Goal: Information Seeking & Learning: Find contact information

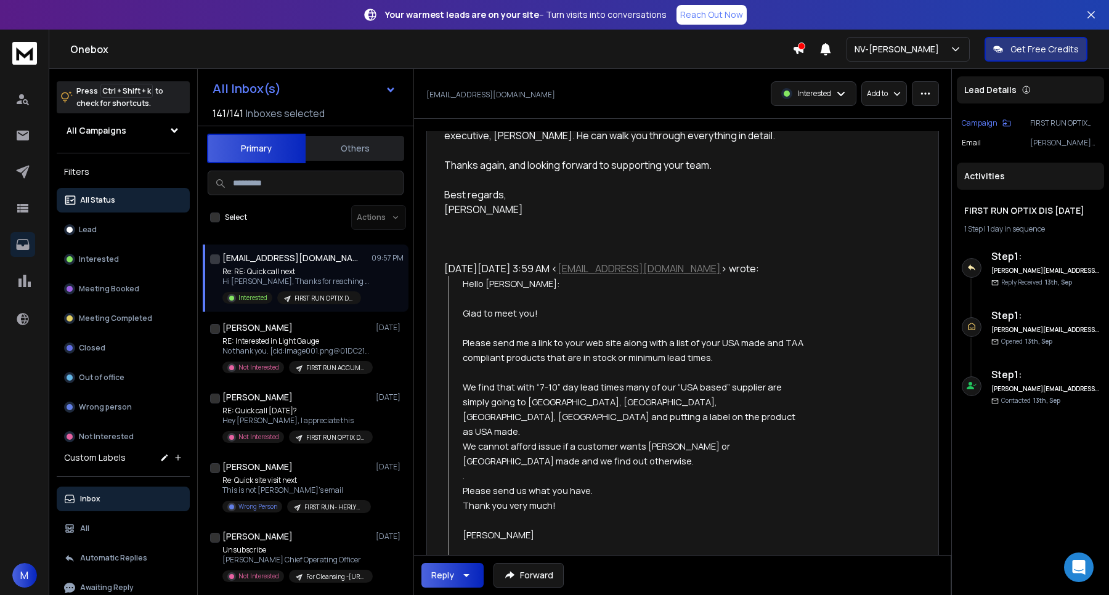
scroll to position [385, 0]
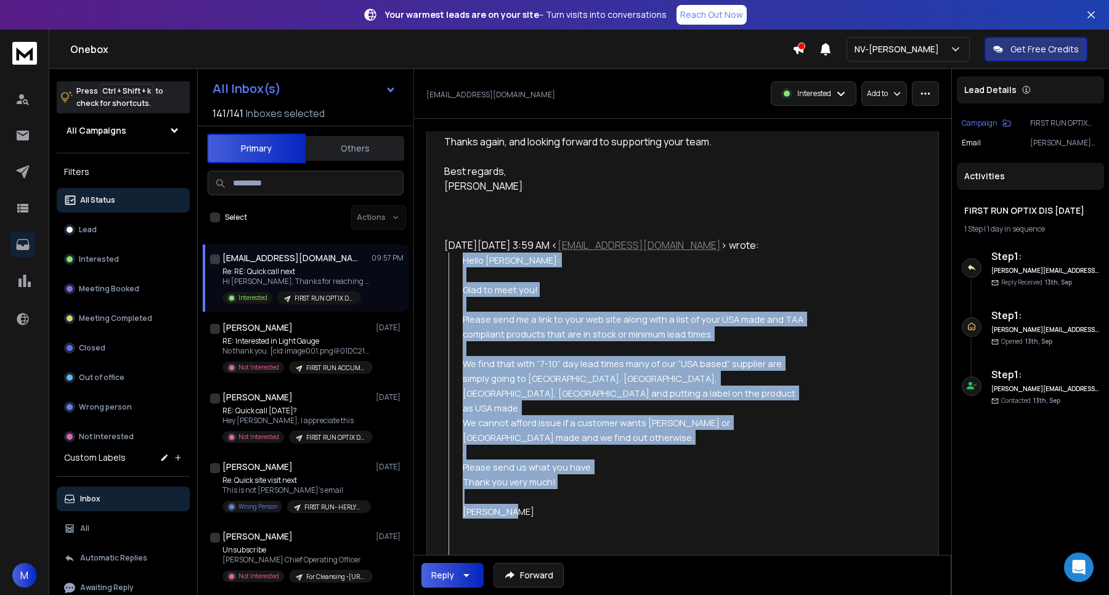
drag, startPoint x: 463, startPoint y: 246, endPoint x: 589, endPoint y: 475, distance: 261.2
copy div "Hello [PERSON_NAME]: Glad to meet you! Please send me a link to your web site a…"
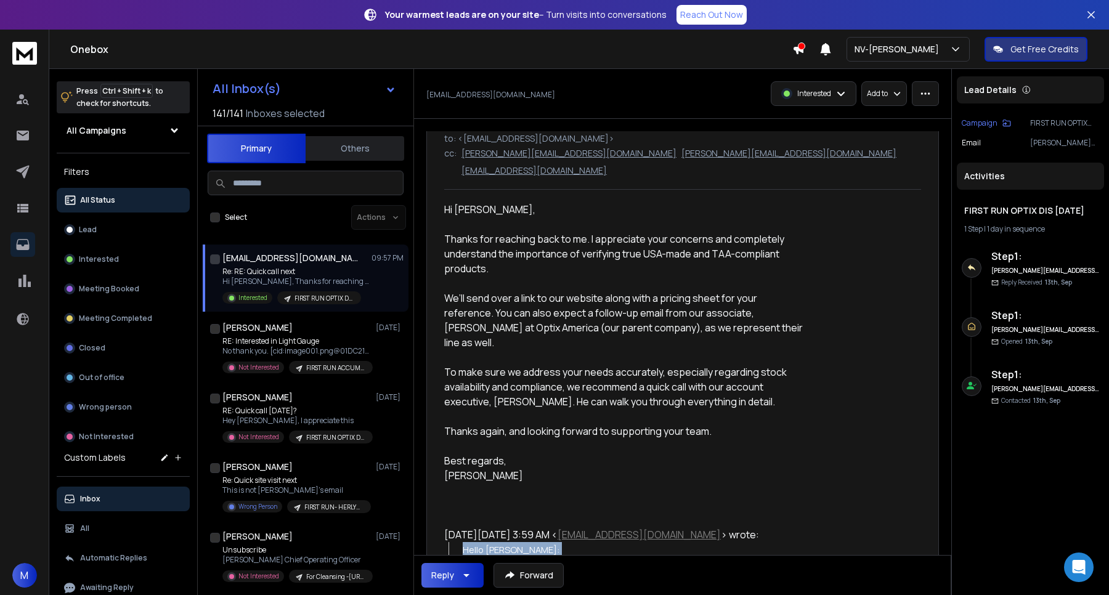
scroll to position [0, 0]
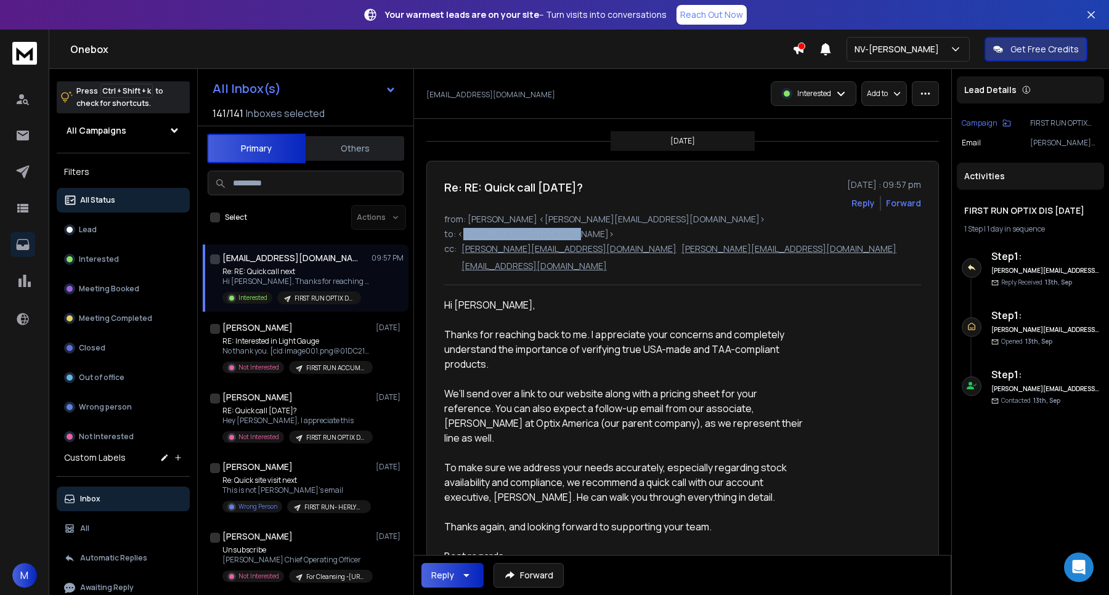
drag, startPoint x: 466, startPoint y: 235, endPoint x: 572, endPoint y: 234, distance: 105.4
click at [572, 234] on p "to: <[EMAIL_ADDRESS][DOMAIN_NAME]>" at bounding box center [682, 234] width 477 height 12
copy p "[EMAIL_ADDRESS][DOMAIN_NAME]"
click at [131, 195] on button "All Status" at bounding box center [123, 200] width 133 height 25
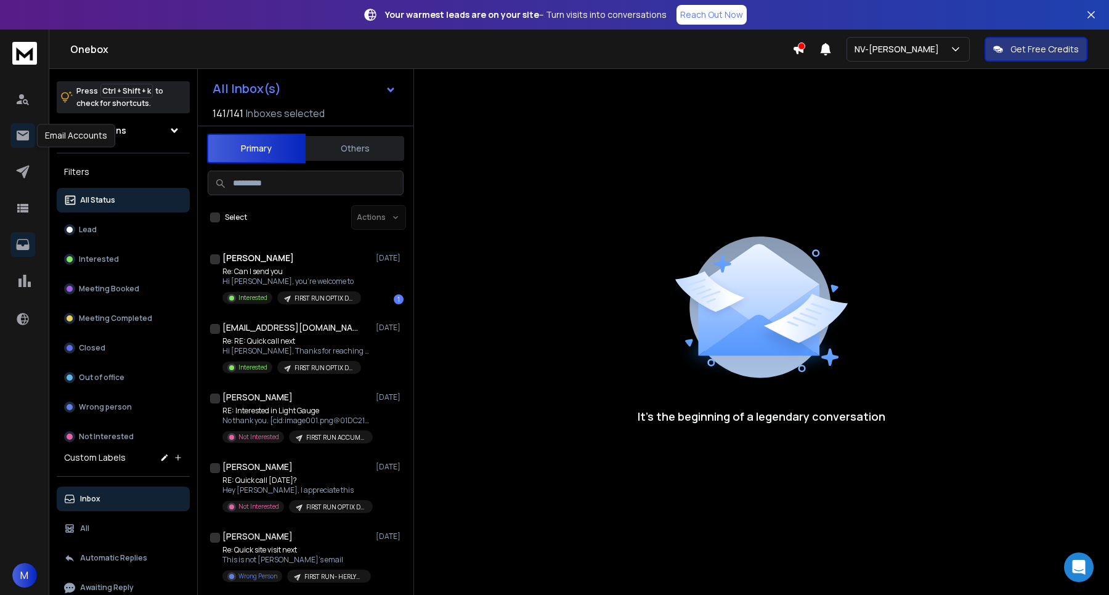
click at [22, 139] on icon at bounding box center [23, 136] width 12 height 10
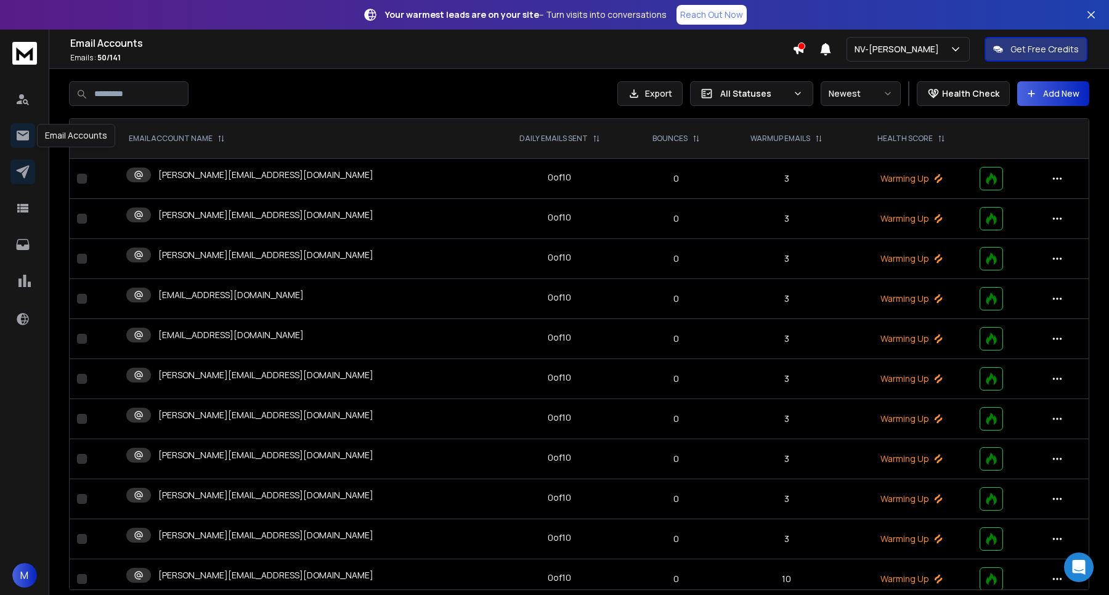
click at [17, 174] on icon at bounding box center [22, 172] width 15 height 15
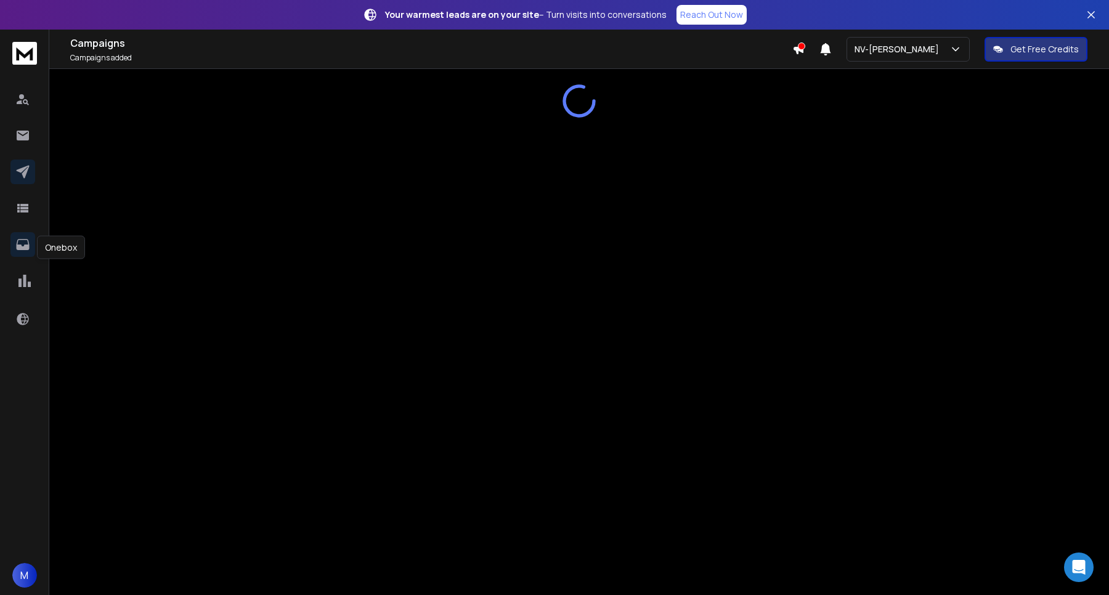
click at [28, 248] on icon at bounding box center [22, 244] width 13 height 11
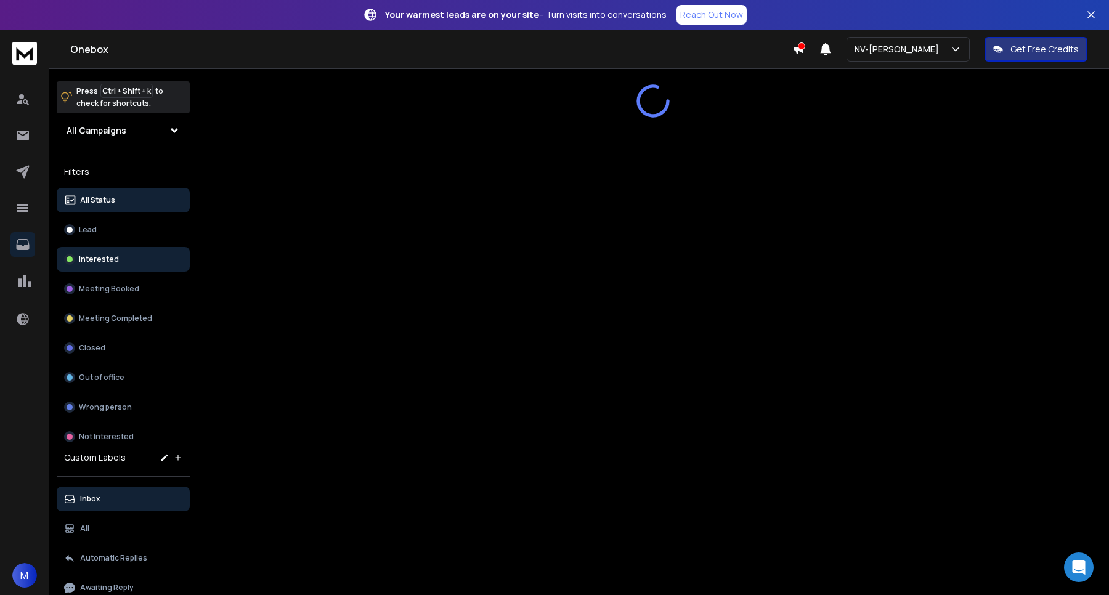
click at [118, 260] on button "Interested" at bounding box center [123, 259] width 133 height 25
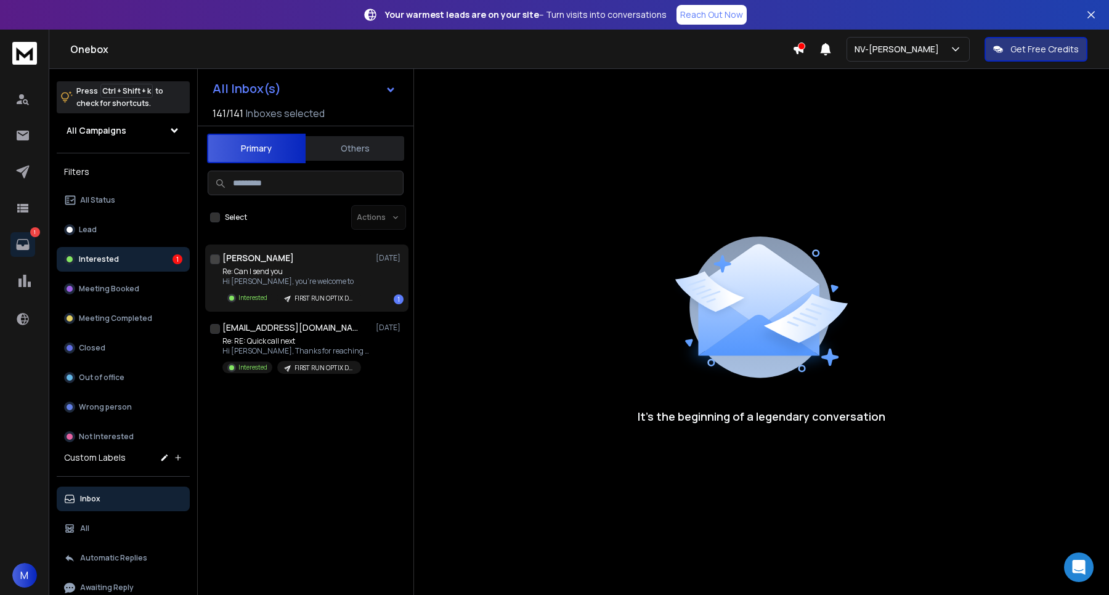
click at [328, 262] on div "[PERSON_NAME] [DATE]" at bounding box center [312, 258] width 181 height 12
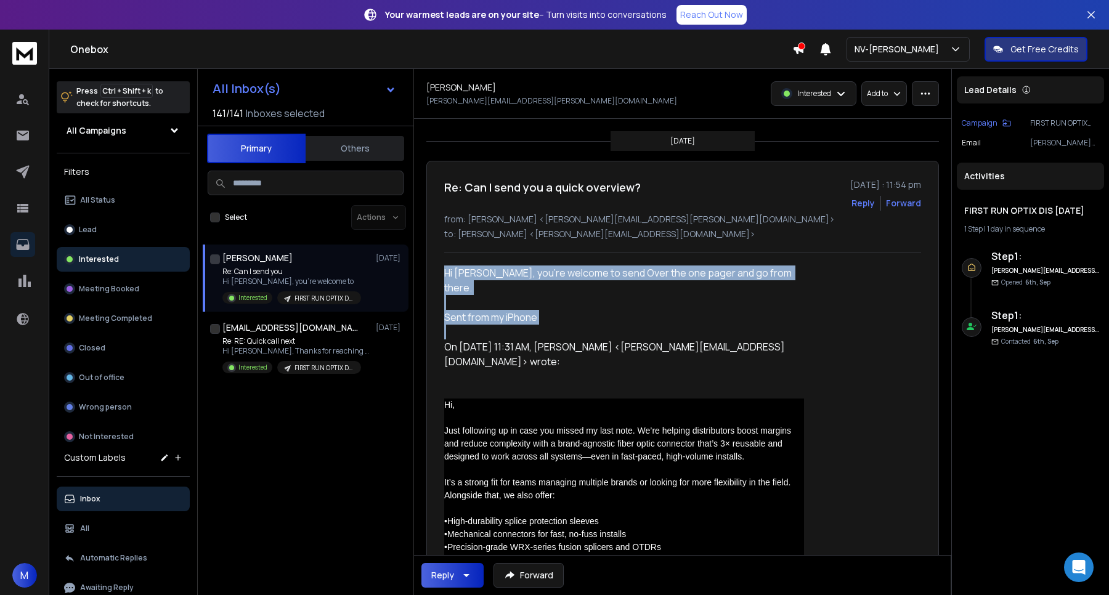
drag, startPoint x: 444, startPoint y: 271, endPoint x: 801, endPoint y: 314, distance: 359.3
copy div "Hi [PERSON_NAME], you’re welcome to send Over the one pager and go from there. …"
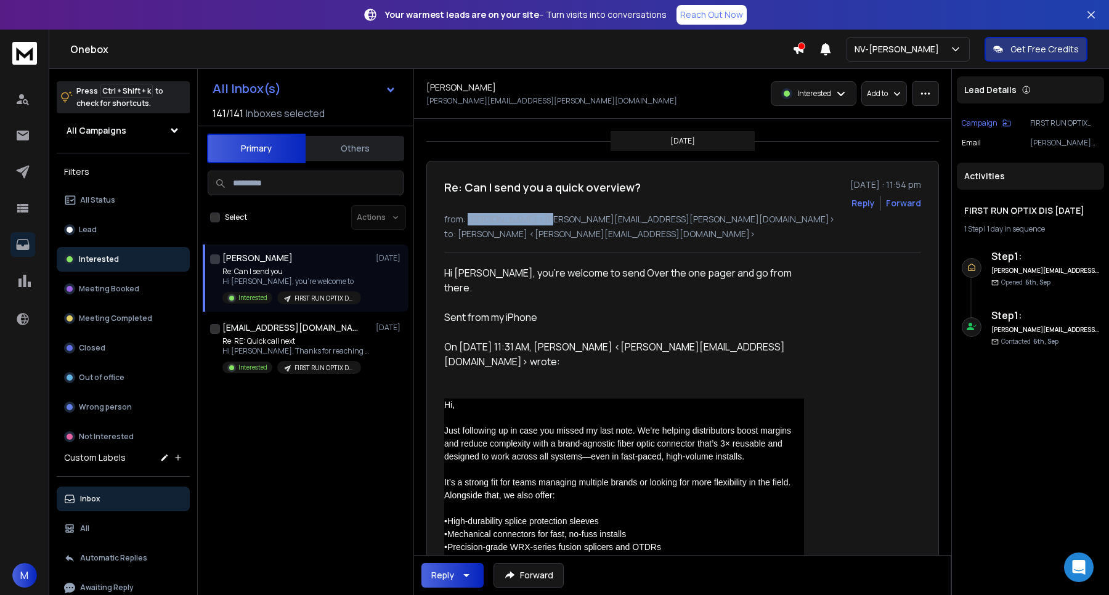
drag, startPoint x: 466, startPoint y: 220, endPoint x: 535, endPoint y: 220, distance: 68.4
click at [535, 220] on p "from: [PERSON_NAME] <[PERSON_NAME][EMAIL_ADDRESS][PERSON_NAME][DOMAIN_NAME]>" at bounding box center [682, 219] width 477 height 12
copy p "[PERSON_NAME]"
click at [575, 221] on p "from: [PERSON_NAME] <[PERSON_NAME][EMAIL_ADDRESS][PERSON_NAME][DOMAIN_NAME]>" at bounding box center [682, 219] width 477 height 12
drag, startPoint x: 542, startPoint y: 216, endPoint x: 670, endPoint y: 217, distance: 127.5
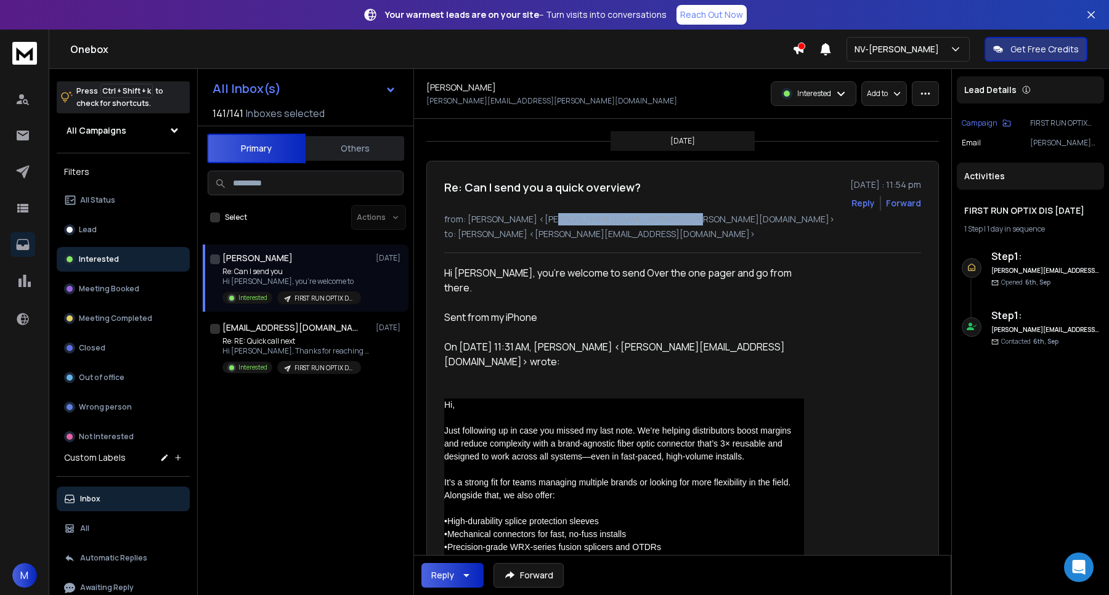
click at [670, 217] on p "from: [PERSON_NAME] <[PERSON_NAME][EMAIL_ADDRESS][PERSON_NAME][DOMAIN_NAME]>" at bounding box center [682, 219] width 477 height 12
copy p "[PERSON_NAME][EMAIL_ADDRESS][PERSON_NAME][DOMAIN_NAME]"
click at [733, 310] on div "Sent from my iPhone" at bounding box center [624, 317] width 360 height 15
drag, startPoint x: 539, startPoint y: 221, endPoint x: 668, endPoint y: 219, distance: 129.4
click at [668, 219] on p "from: [PERSON_NAME] <[PERSON_NAME][EMAIL_ADDRESS][PERSON_NAME][DOMAIN_NAME]>" at bounding box center [682, 219] width 477 height 12
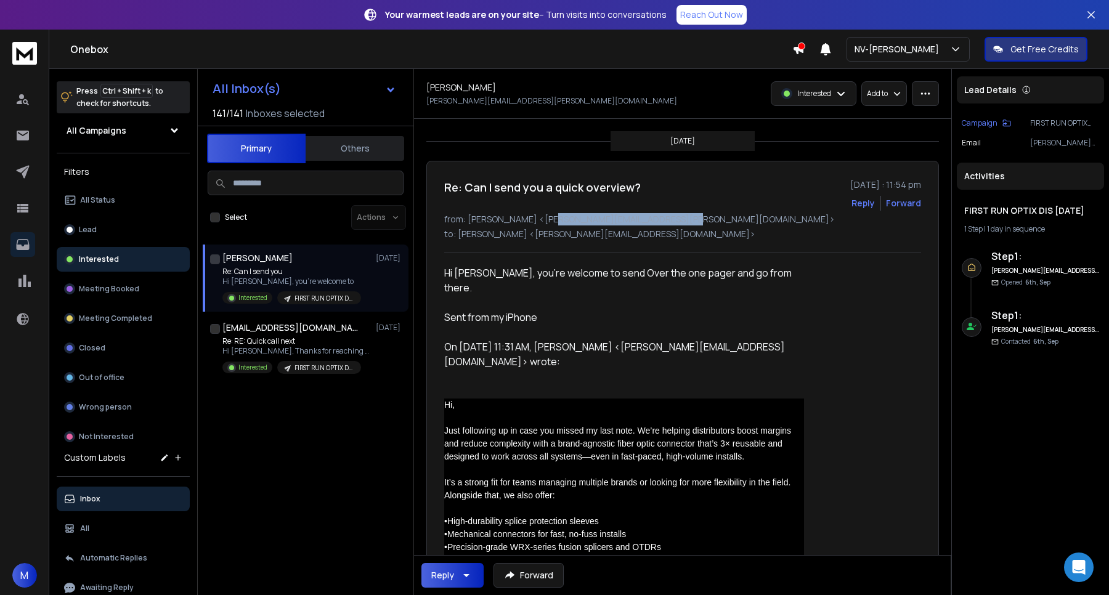
copy p "[PERSON_NAME][EMAIL_ADDRESS][PERSON_NAME][DOMAIN_NAME]"
click at [591, 227] on div "Re: Can I send you a quick overview? [DATE] : 11:54 pm Reply Forward from: [PER…" at bounding box center [682, 210] width 477 height 62
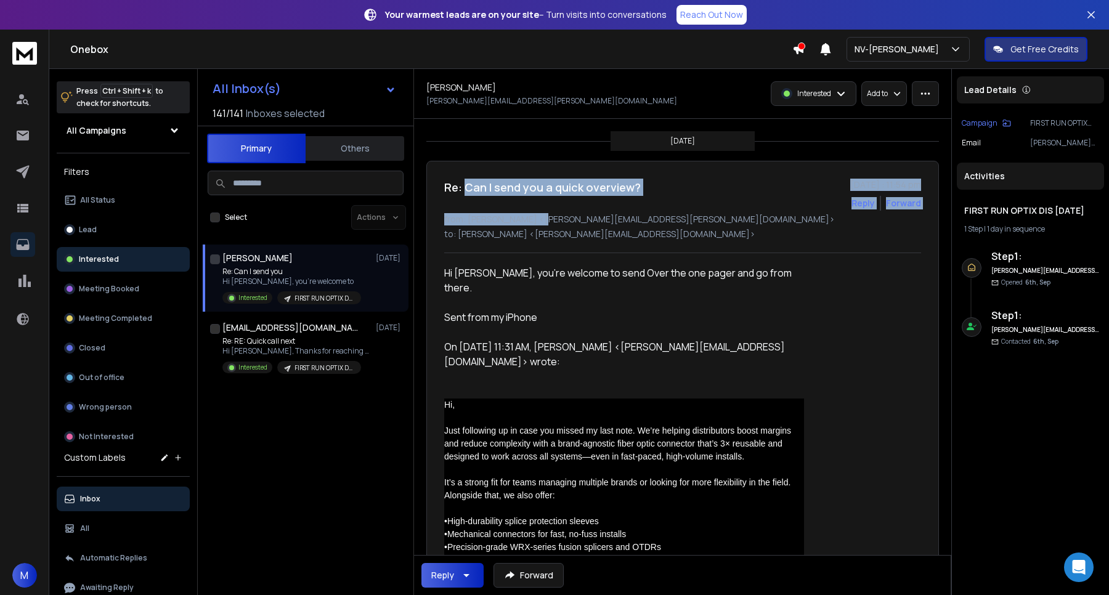
drag, startPoint x: 533, startPoint y: 219, endPoint x: 467, endPoint y: 211, distance: 66.4
click at [467, 211] on div "Re: Can I send you a quick overview? [DATE] : 11:54 pm Reply Forward from: [PER…" at bounding box center [682, 210] width 477 height 62
click at [477, 216] on p "from: [PERSON_NAME] <[PERSON_NAME][EMAIL_ADDRESS][PERSON_NAME][DOMAIN_NAME]>" at bounding box center [682, 219] width 477 height 12
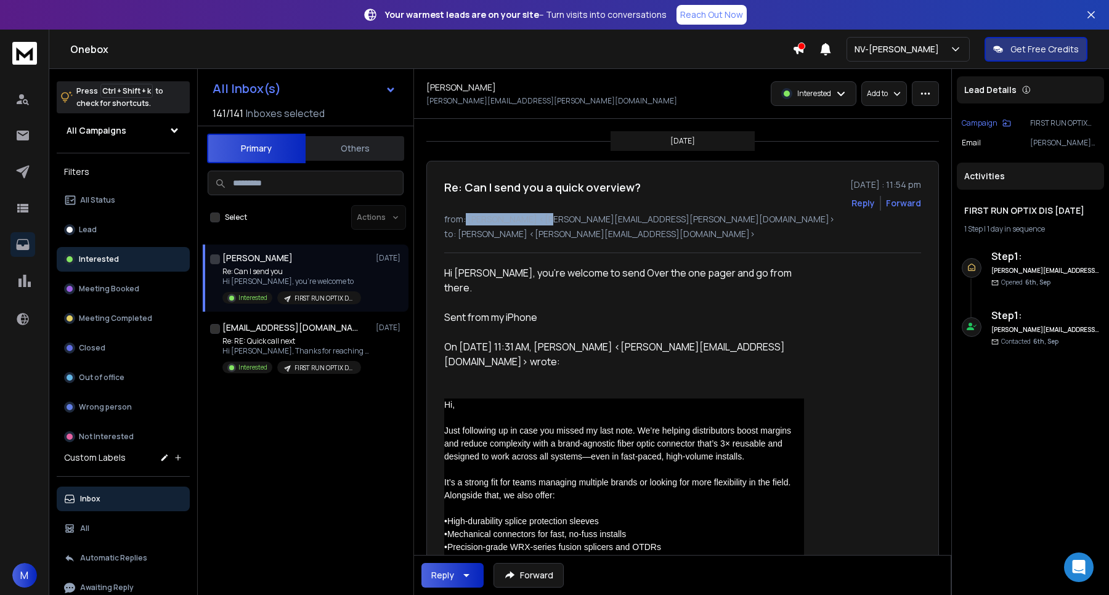
drag, startPoint x: 468, startPoint y: 220, endPoint x: 535, endPoint y: 222, distance: 66.6
click at [535, 222] on p "from: [PERSON_NAME] <[PERSON_NAME][EMAIL_ADDRESS][PERSON_NAME][DOMAIN_NAME]>" at bounding box center [682, 219] width 477 height 12
copy p "[PERSON_NAME]"
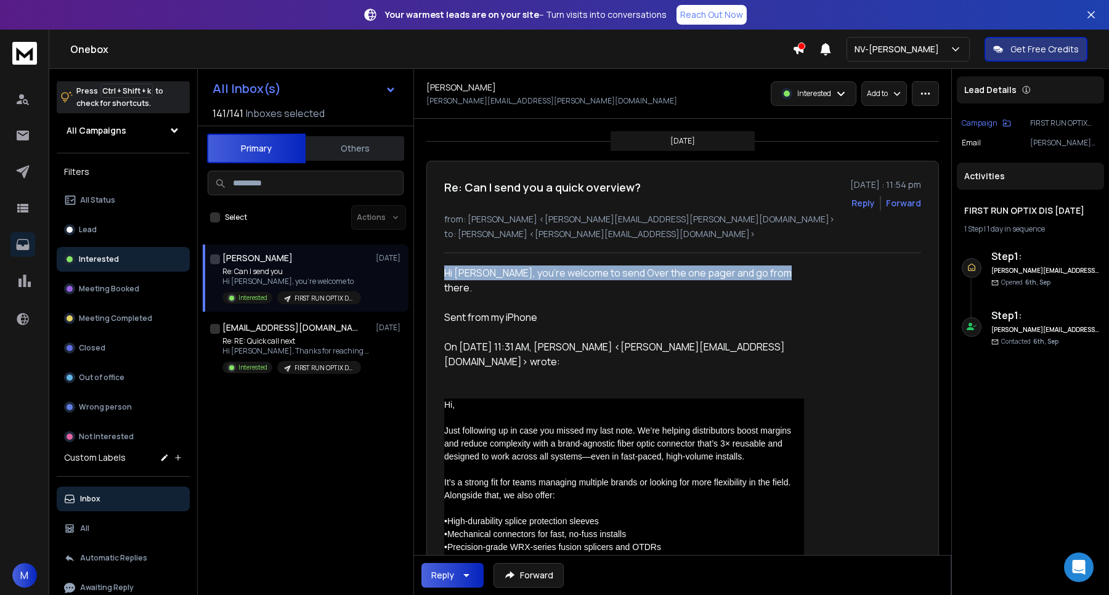
drag, startPoint x: 442, startPoint y: 273, endPoint x: 811, endPoint y: 279, distance: 369.7
copy div "Hi [PERSON_NAME], you’re welcome to send Over the one pager and go from there."
click at [660, 310] on div "Sent from my iPhone" at bounding box center [624, 317] width 360 height 15
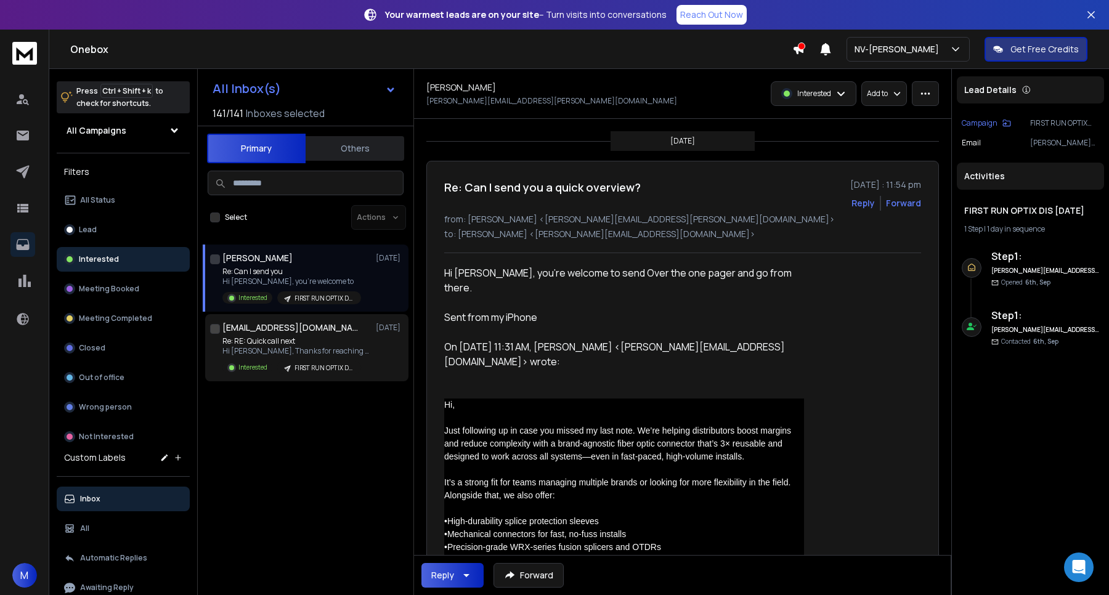
click at [346, 339] on p "Re: RE: Quick call next" at bounding box center [296, 341] width 148 height 10
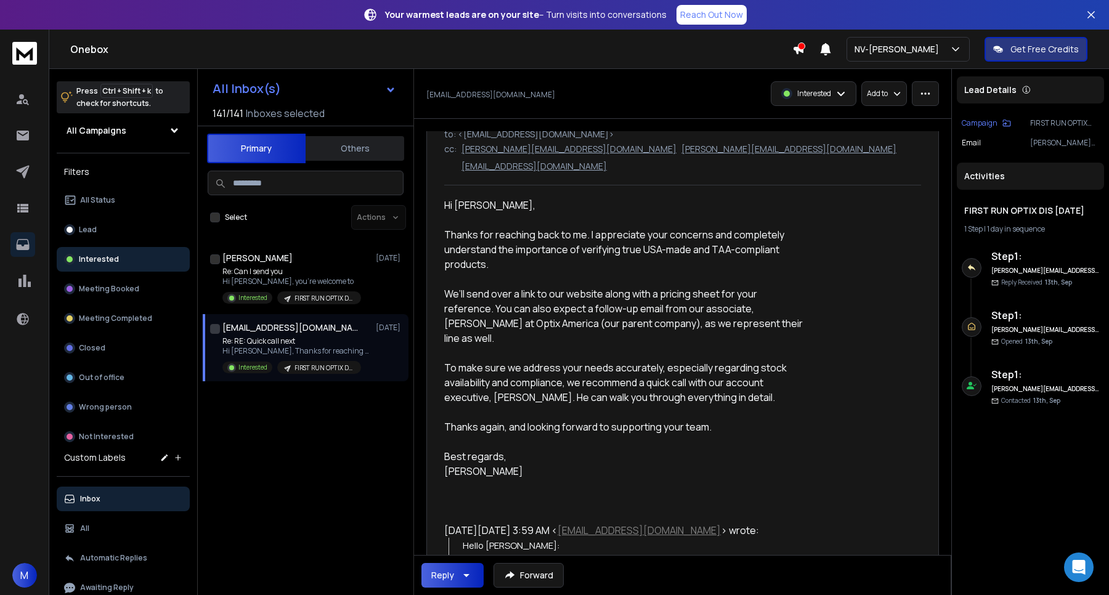
scroll to position [77, 0]
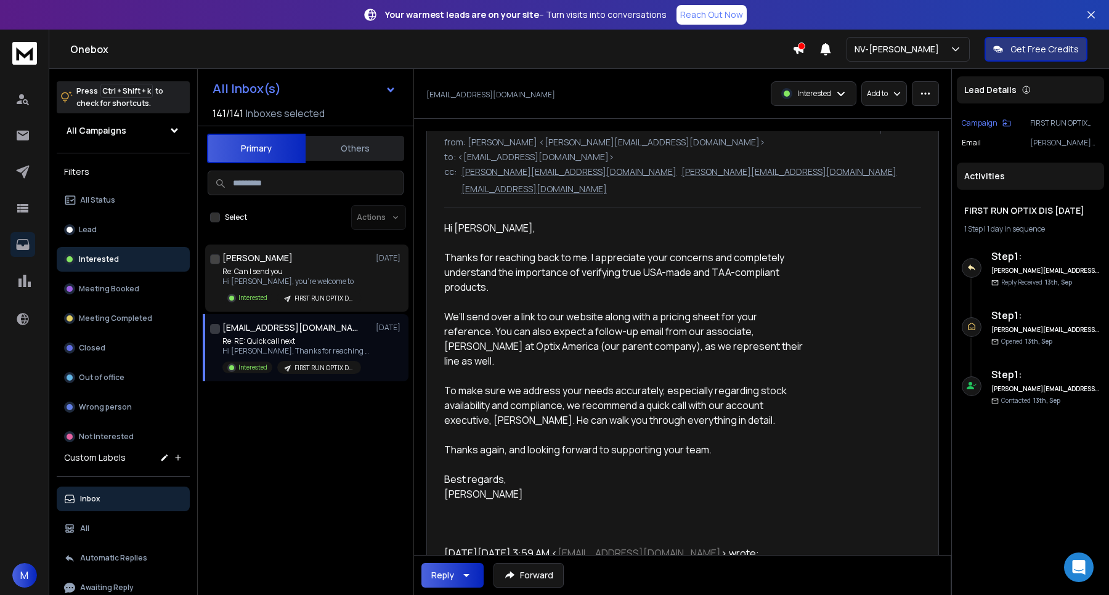
click at [319, 269] on p "Re: Can I send you" at bounding box center [291, 272] width 139 height 10
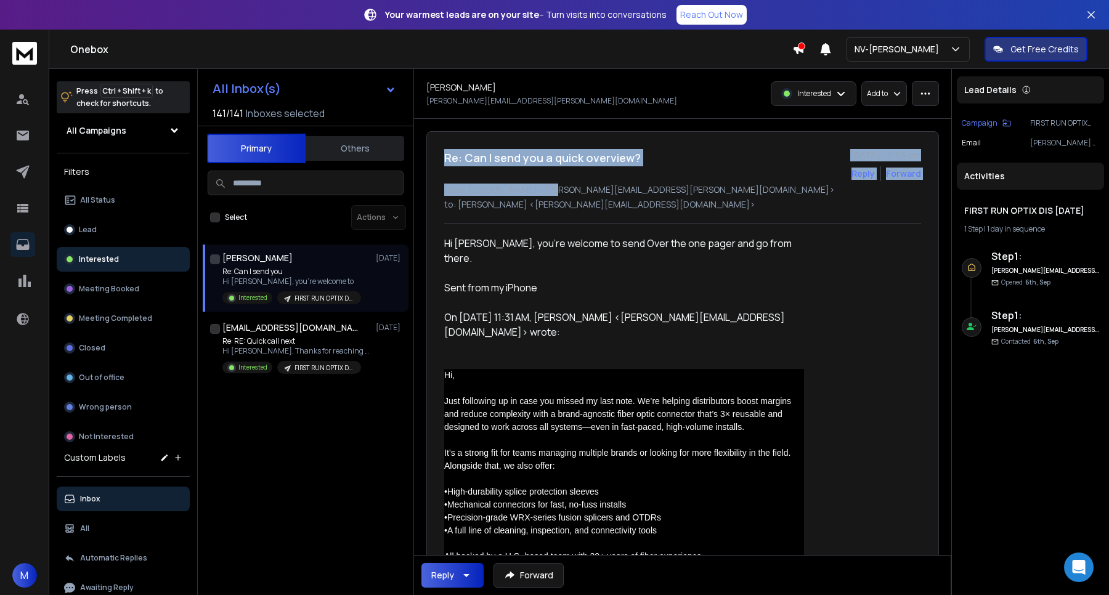
scroll to position [0, 0]
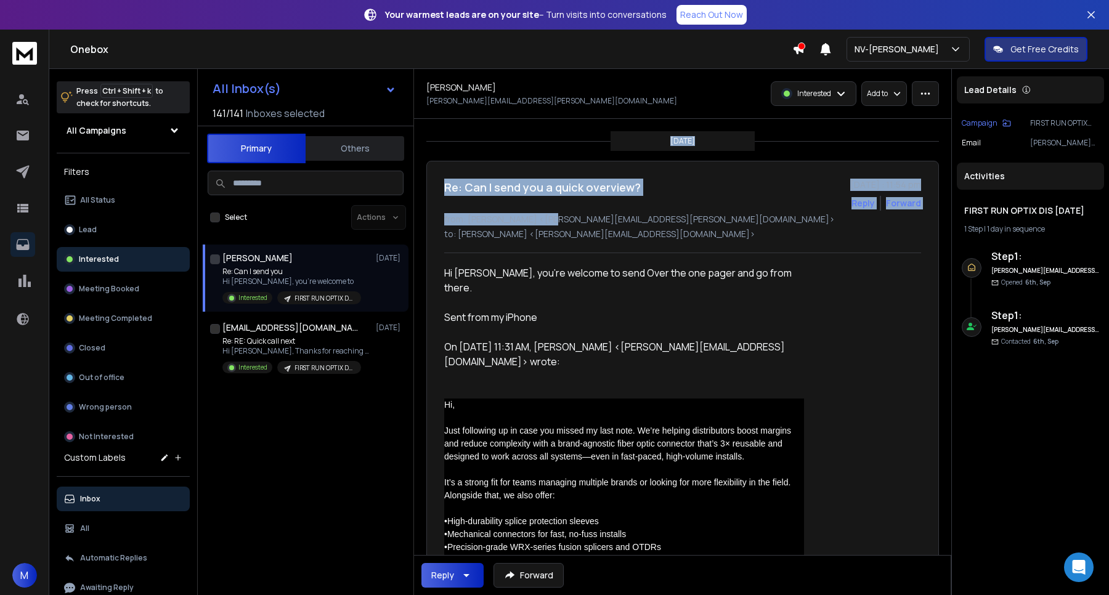
drag, startPoint x: 541, startPoint y: 144, endPoint x: 635, endPoint y: 133, distance: 94.8
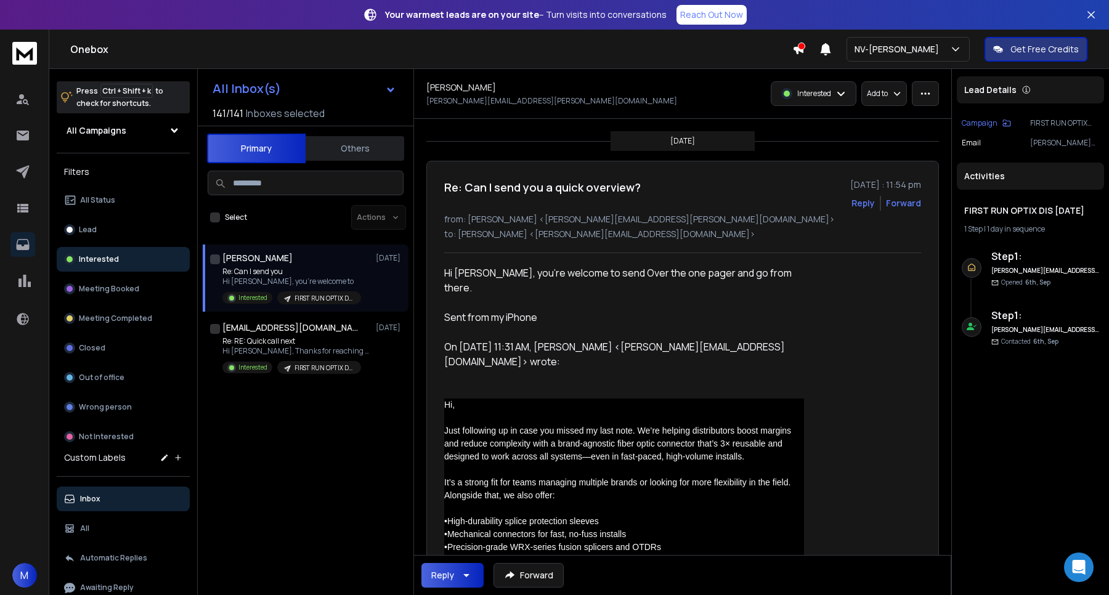
click at [746, 226] on p "from: [PERSON_NAME] <[PERSON_NAME][EMAIL_ADDRESS][PERSON_NAME][DOMAIN_NAME]>" at bounding box center [682, 219] width 477 height 12
drag, startPoint x: 540, startPoint y: 217, endPoint x: 670, endPoint y: 222, distance: 130.1
click at [670, 222] on p "from: [PERSON_NAME] <[PERSON_NAME][EMAIL_ADDRESS][PERSON_NAME][DOMAIN_NAME]>" at bounding box center [682, 219] width 477 height 12
copy p "[PERSON_NAME][EMAIL_ADDRESS][PERSON_NAME][DOMAIN_NAME]"
